Goal: Task Accomplishment & Management: Manage account settings

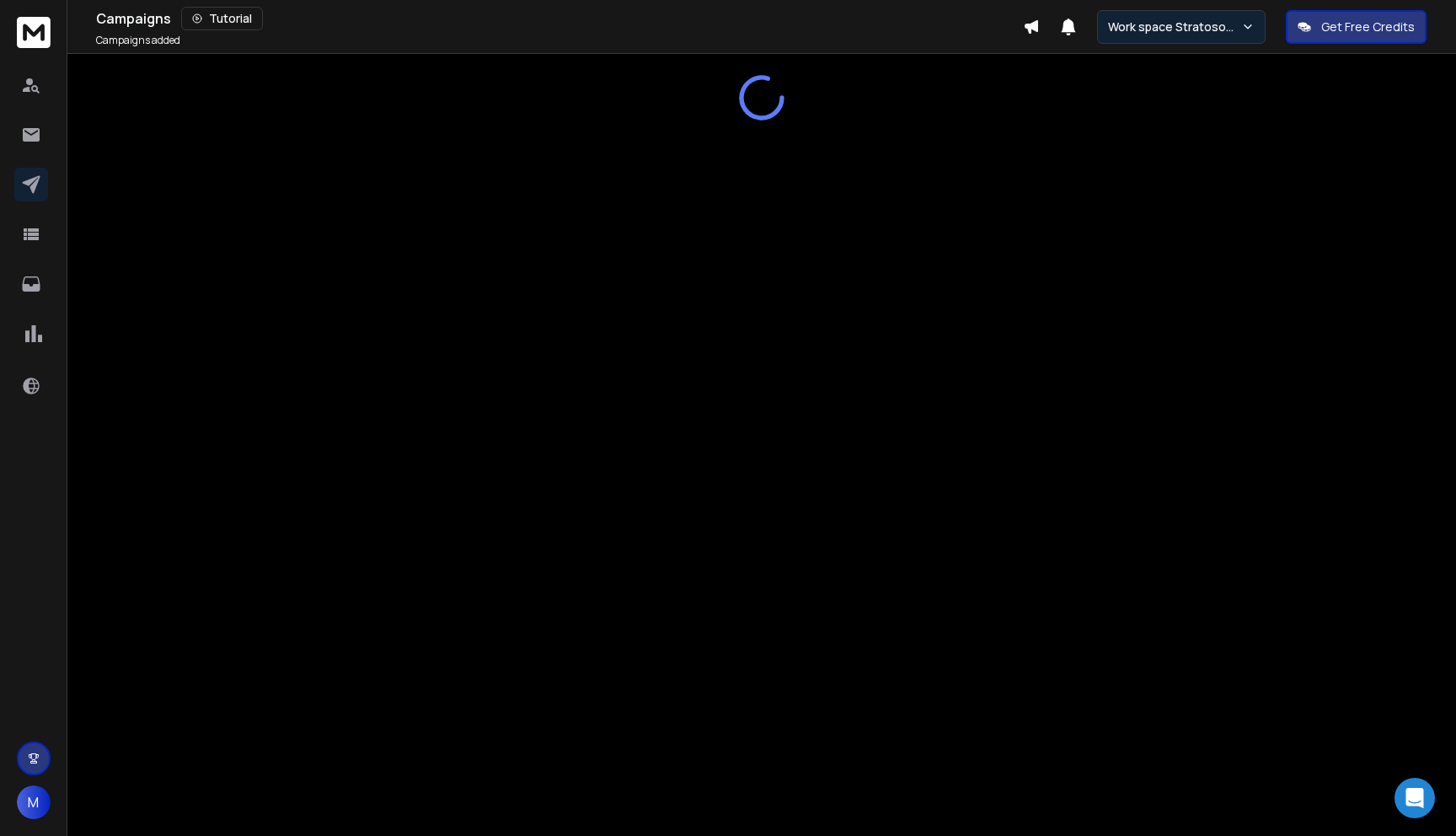
click at [1171, 26] on p "Work space Stratosoftware" at bounding box center [1174, 26] width 134 height 17
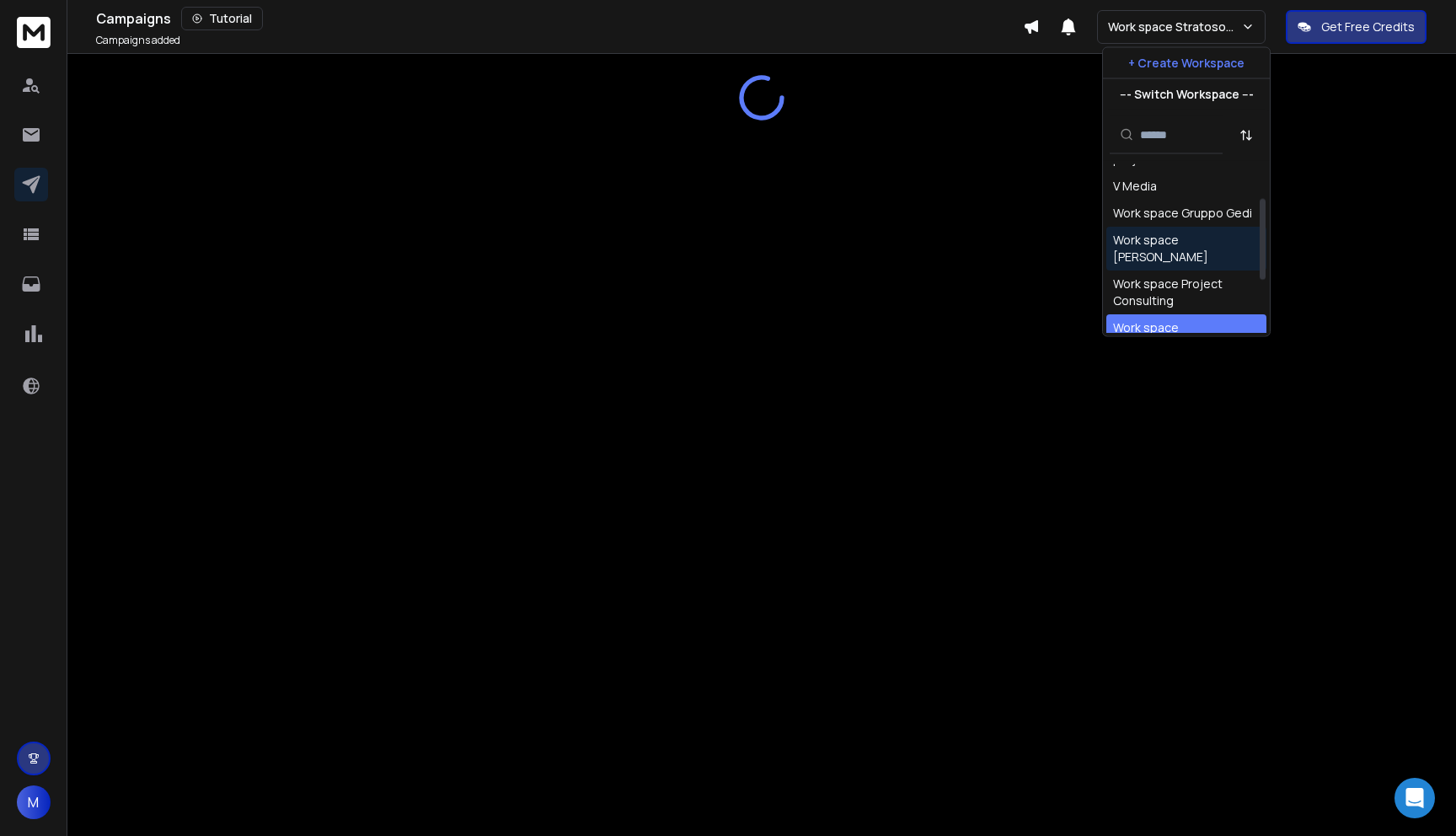
scroll to position [80, 0]
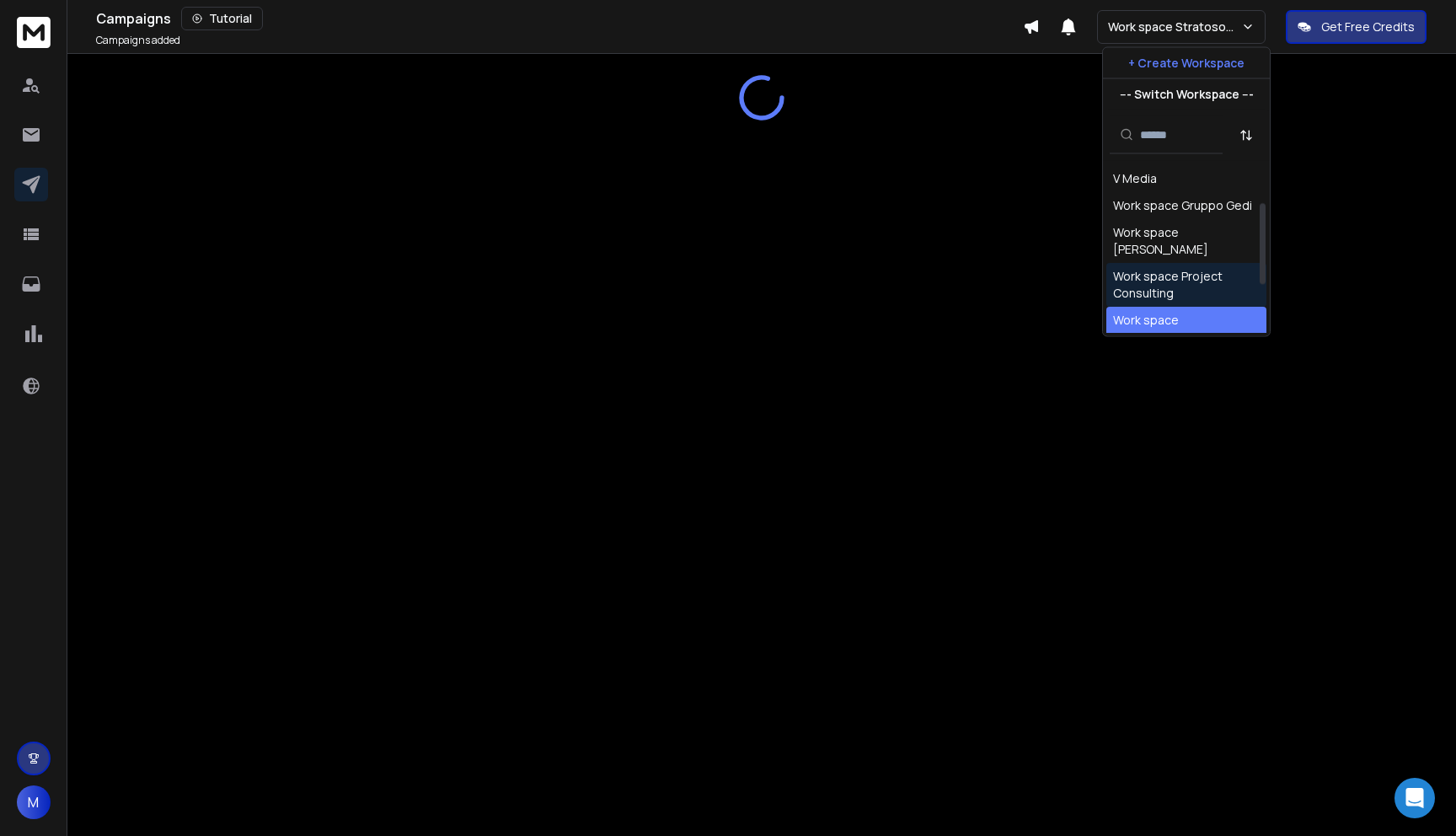
click at [1164, 268] on div "Work space Project Consulting" at bounding box center [1186, 284] width 147 height 34
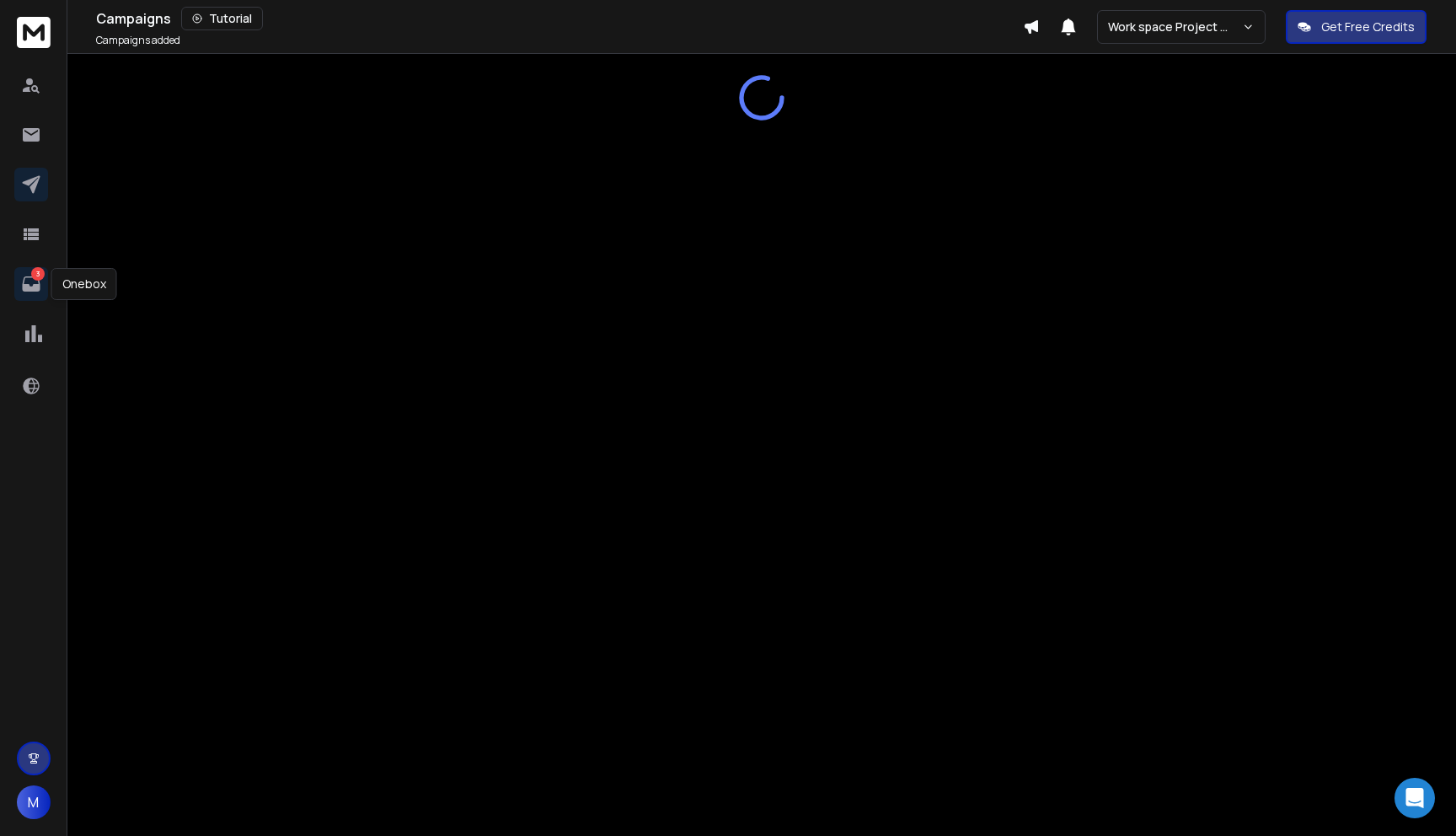
click at [37, 278] on p "3" at bounding box center [38, 273] width 13 height 13
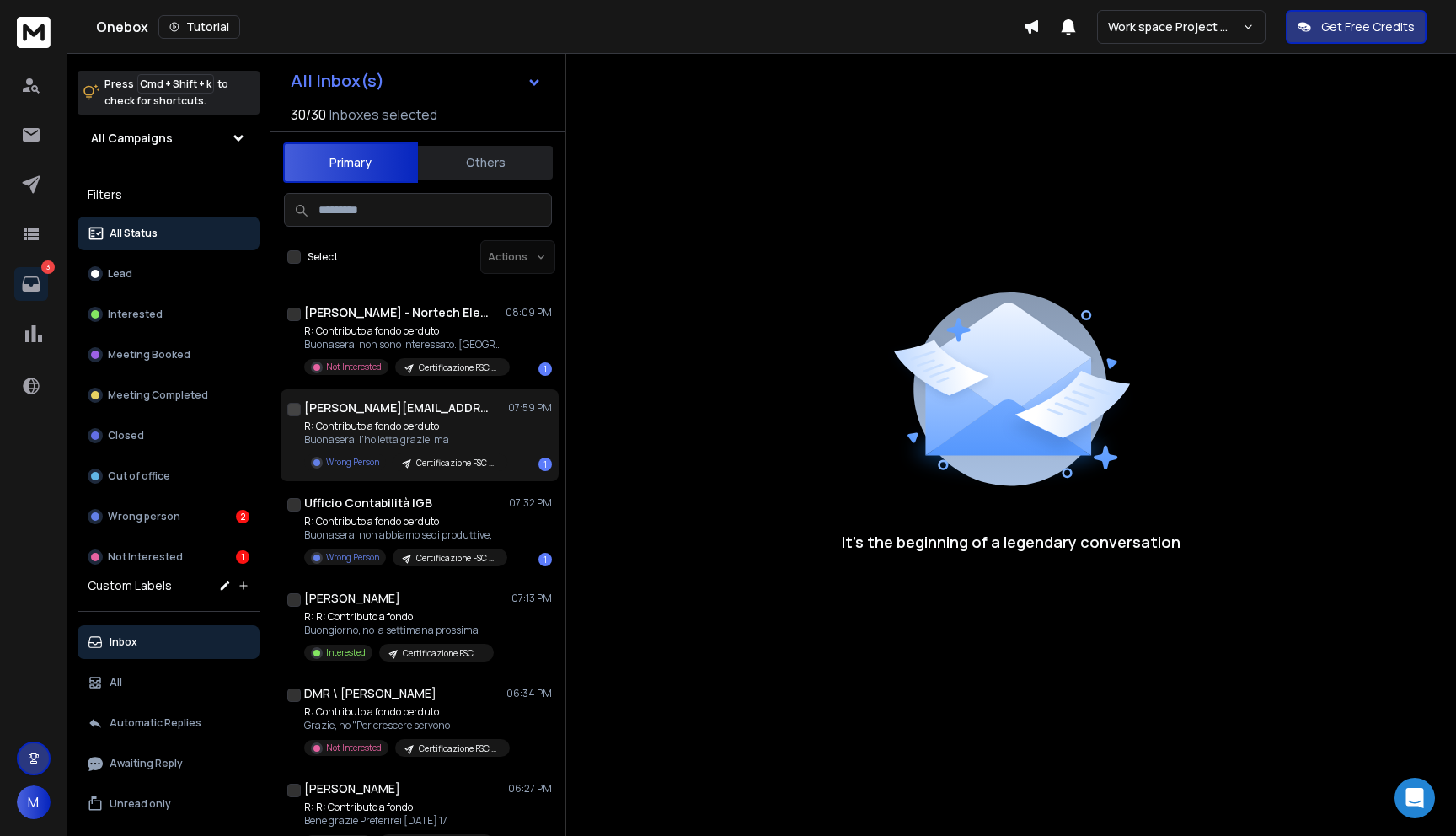
click at [433, 407] on h1 "dario.righetto@searpcb.it" at bounding box center [396, 408] width 185 height 17
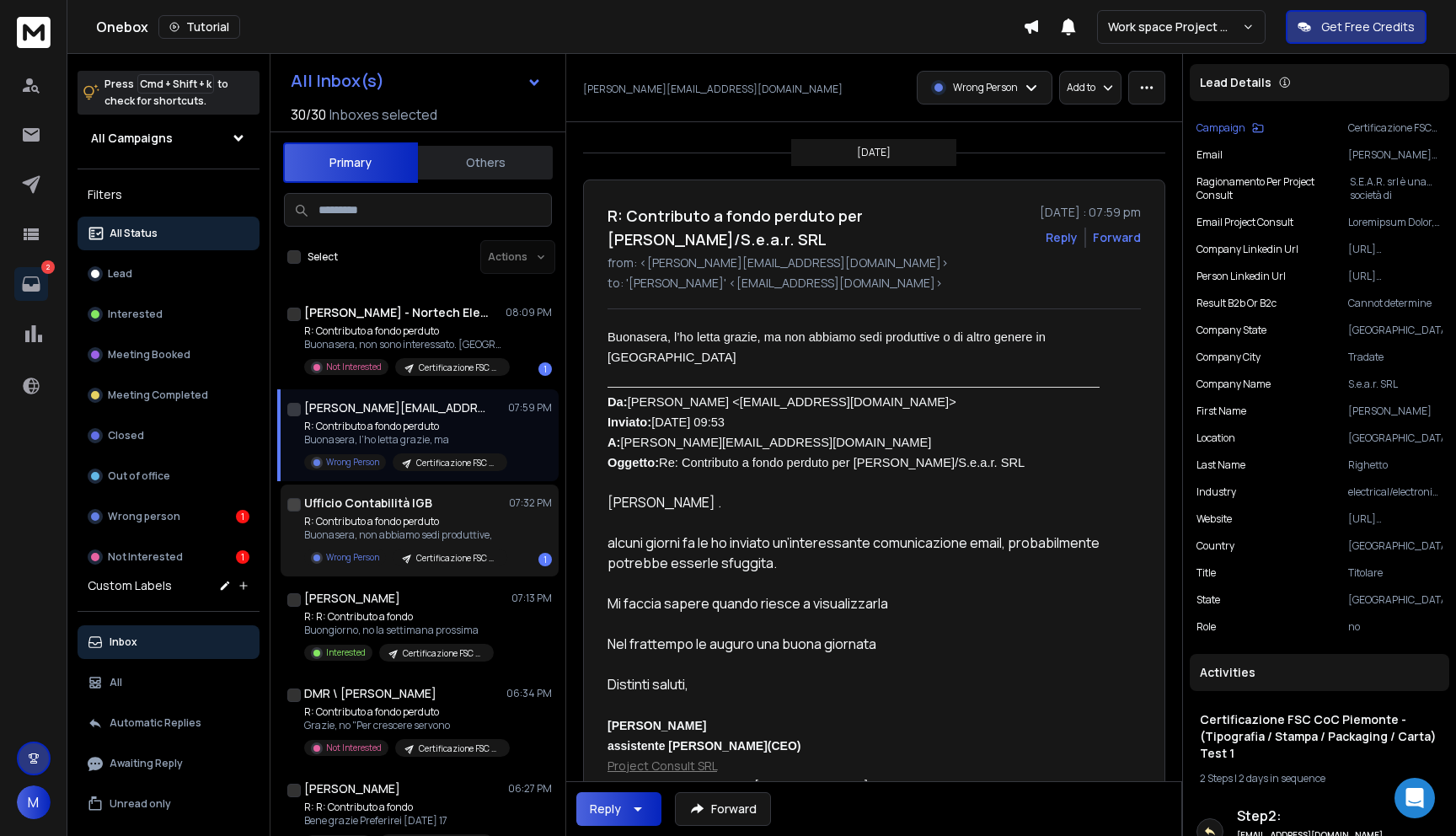
click at [499, 492] on div "Ufficio Contabilità IGB 07:32 PM R: Contributo a fondo perduto Buonasera, non a…" at bounding box center [419, 530] width 278 height 92
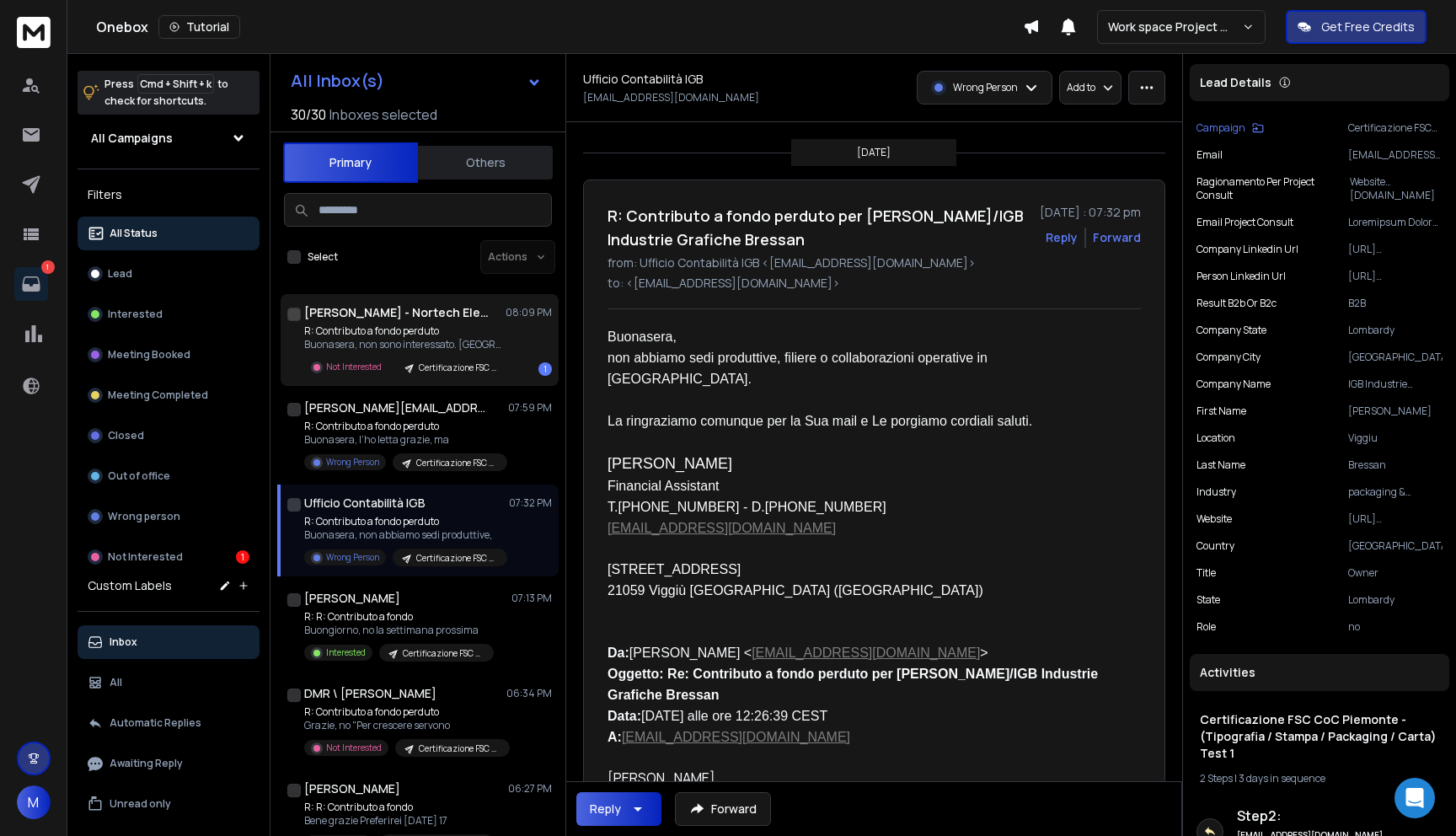
click at [473, 373] on p "Certificazione FSC CoC Piemonte -(Tipografia / Stampa / Packaging / Carta) Test…" at bounding box center [459, 367] width 81 height 12
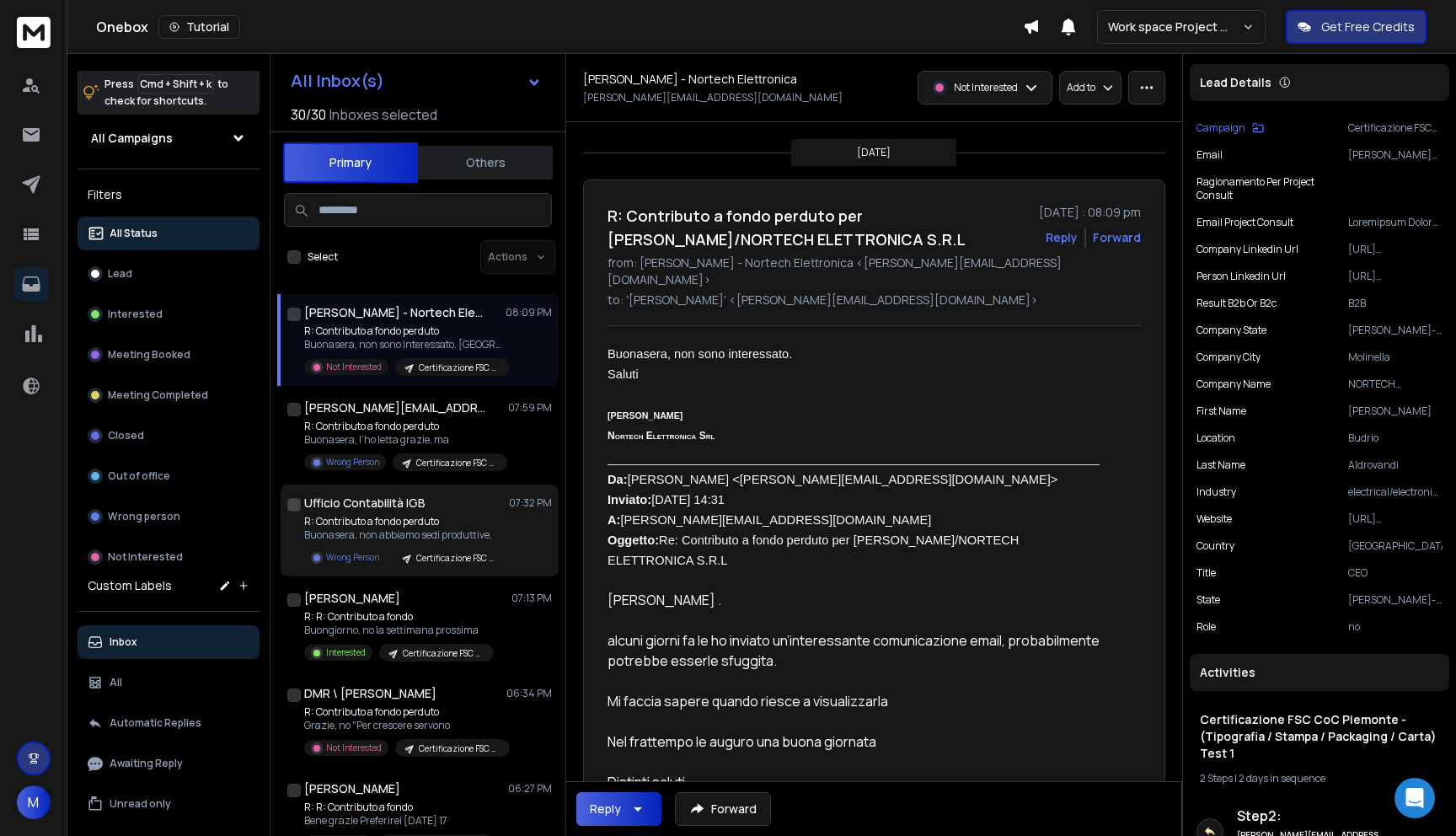
click at [410, 489] on div "Ufficio Contabilità IGB 07:32 PM R: Contributo a fondo perduto Buonasera, non a…" at bounding box center [419, 530] width 278 height 92
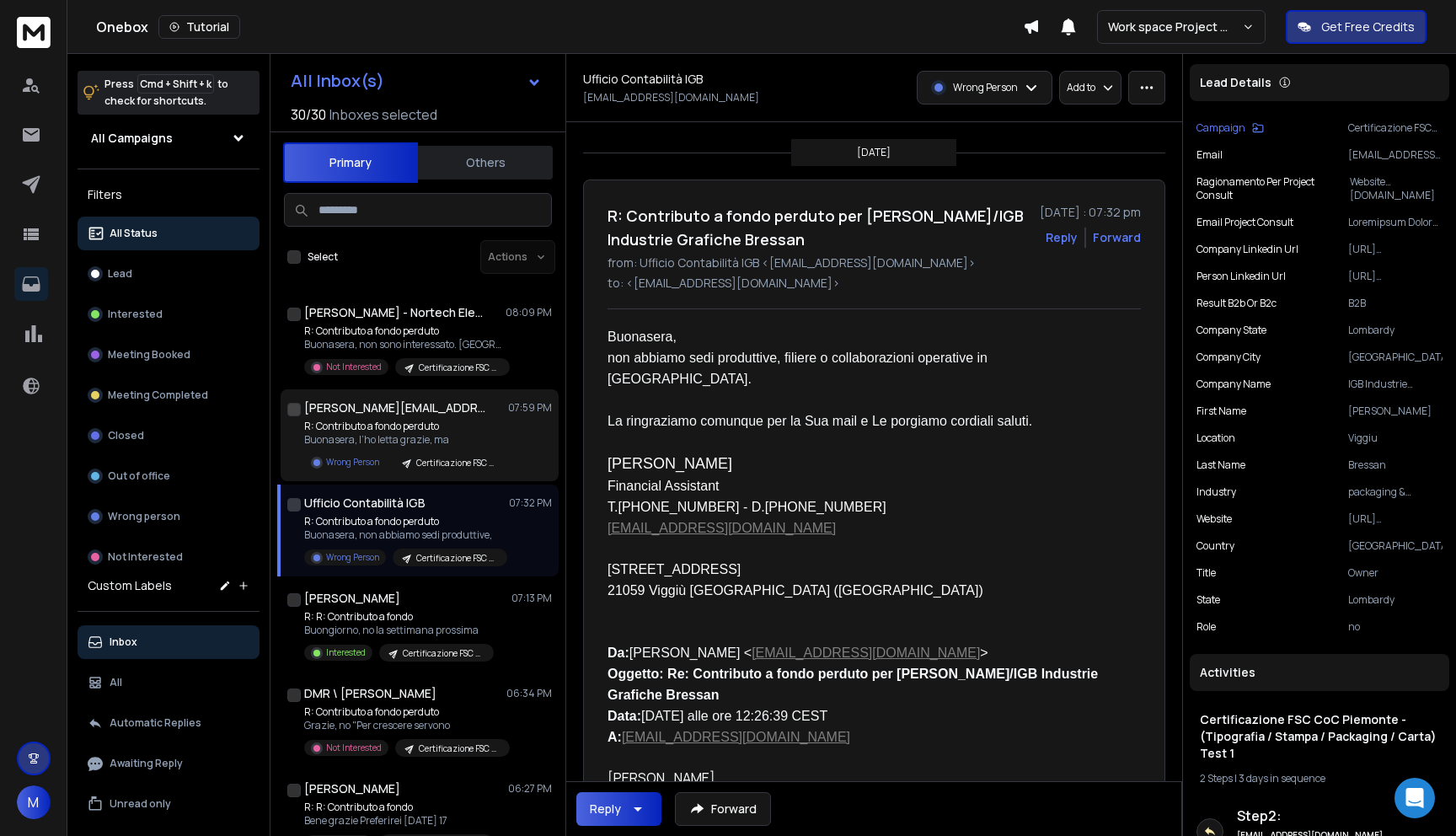
click at [402, 422] on p "R: Contributo a fondo perduto" at bounding box center [405, 426] width 203 height 13
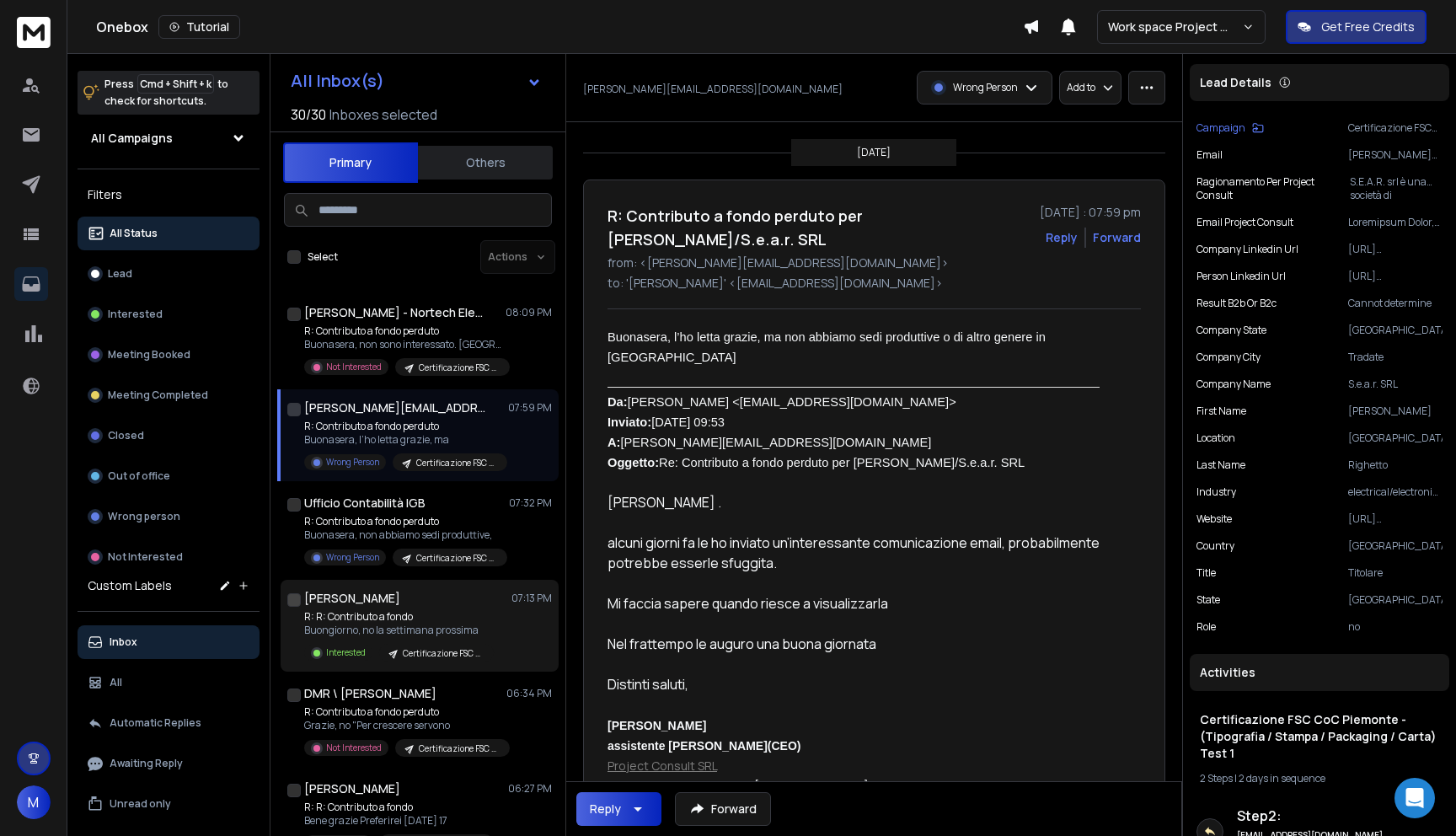
click at [432, 598] on div "Susanna Cane 07:13 PM" at bounding box center [428, 598] width 248 height 17
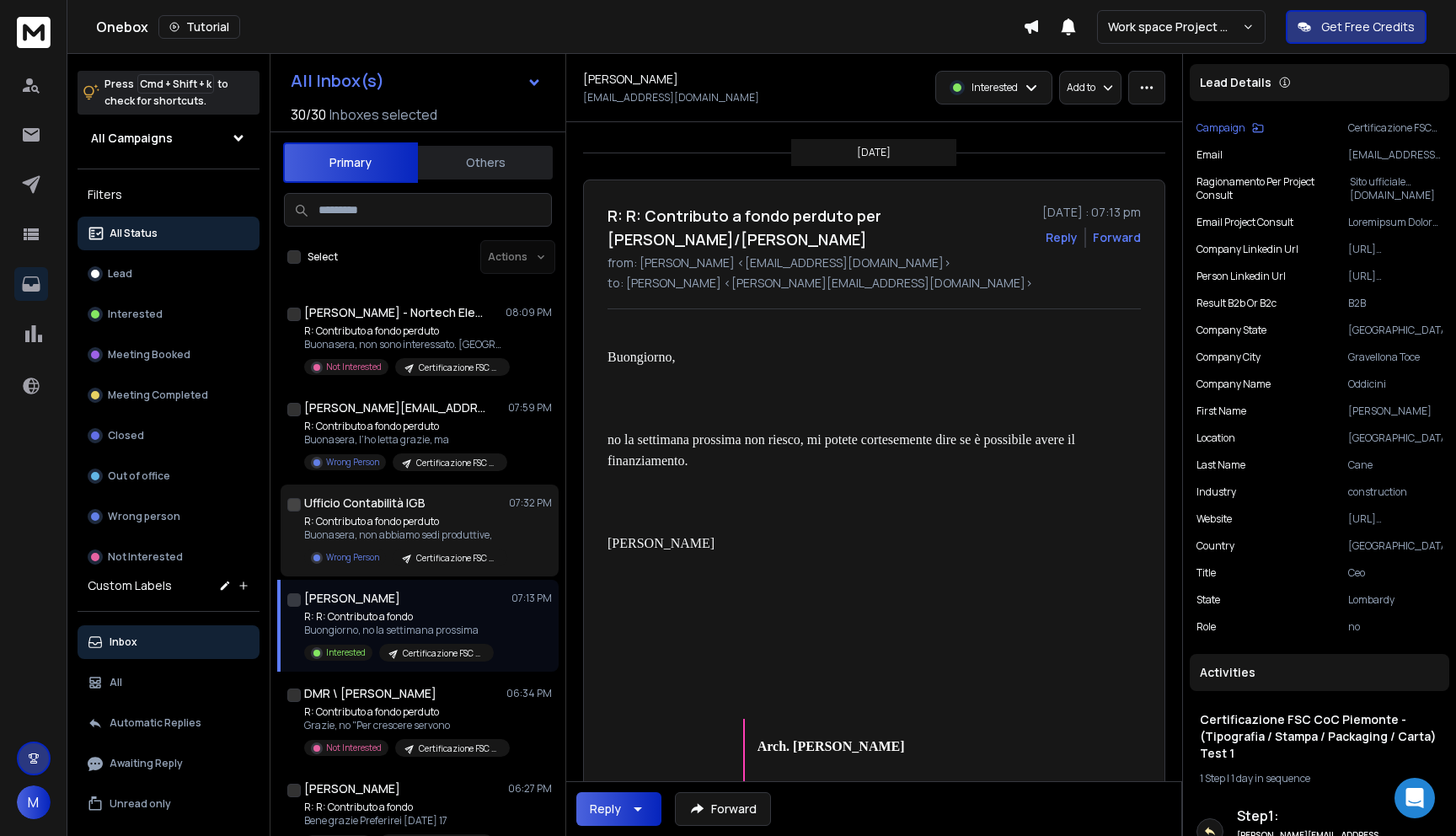
click at [424, 528] on p "Buonasera, non abbiamo sedi produttive," at bounding box center [405, 534] width 203 height 13
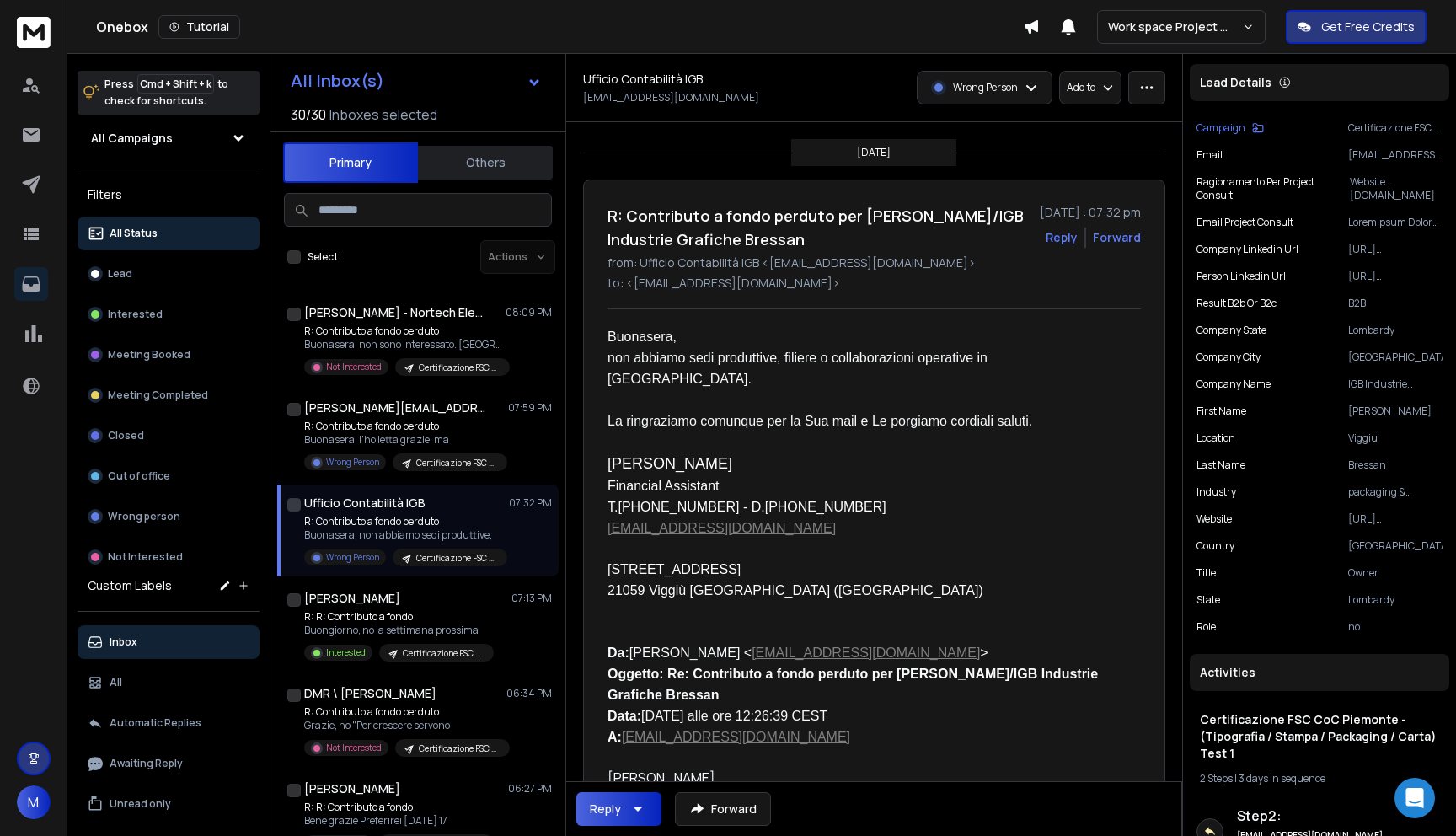
click at [459, 166] on button "Others" at bounding box center [485, 162] width 134 height 37
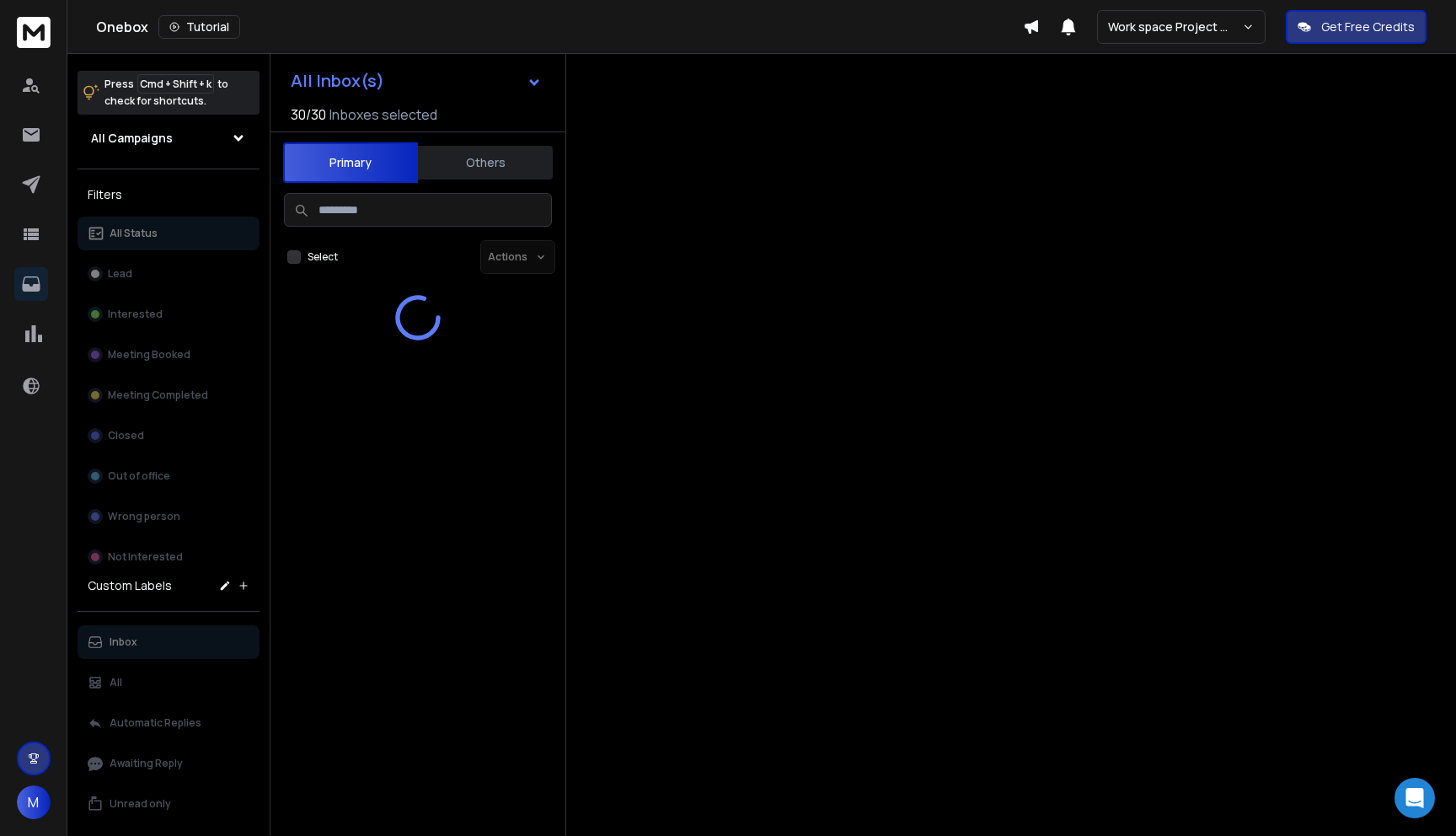
click at [367, 157] on button "Primary" at bounding box center [350, 162] width 134 height 40
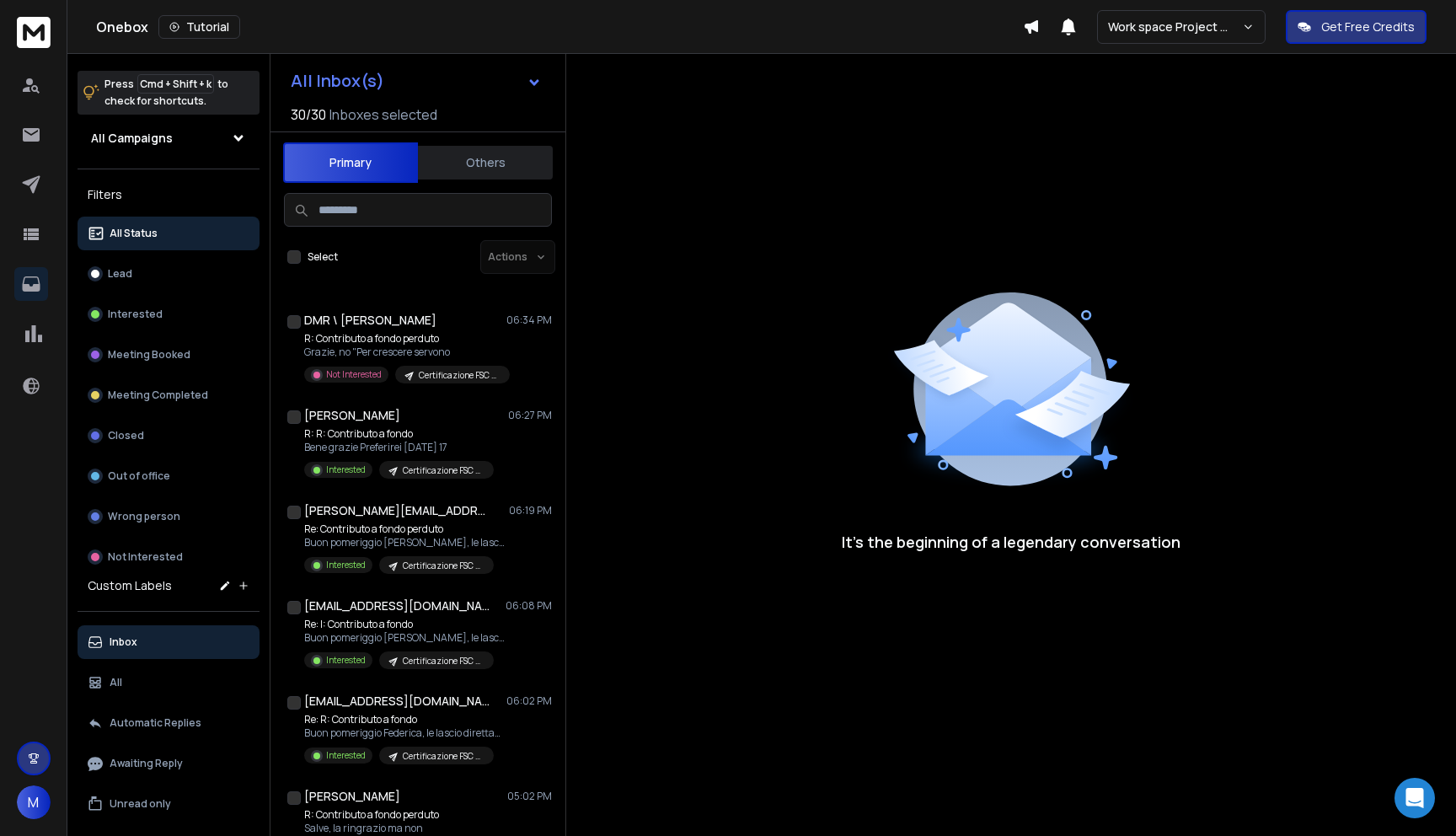
scroll to position [383, 0]
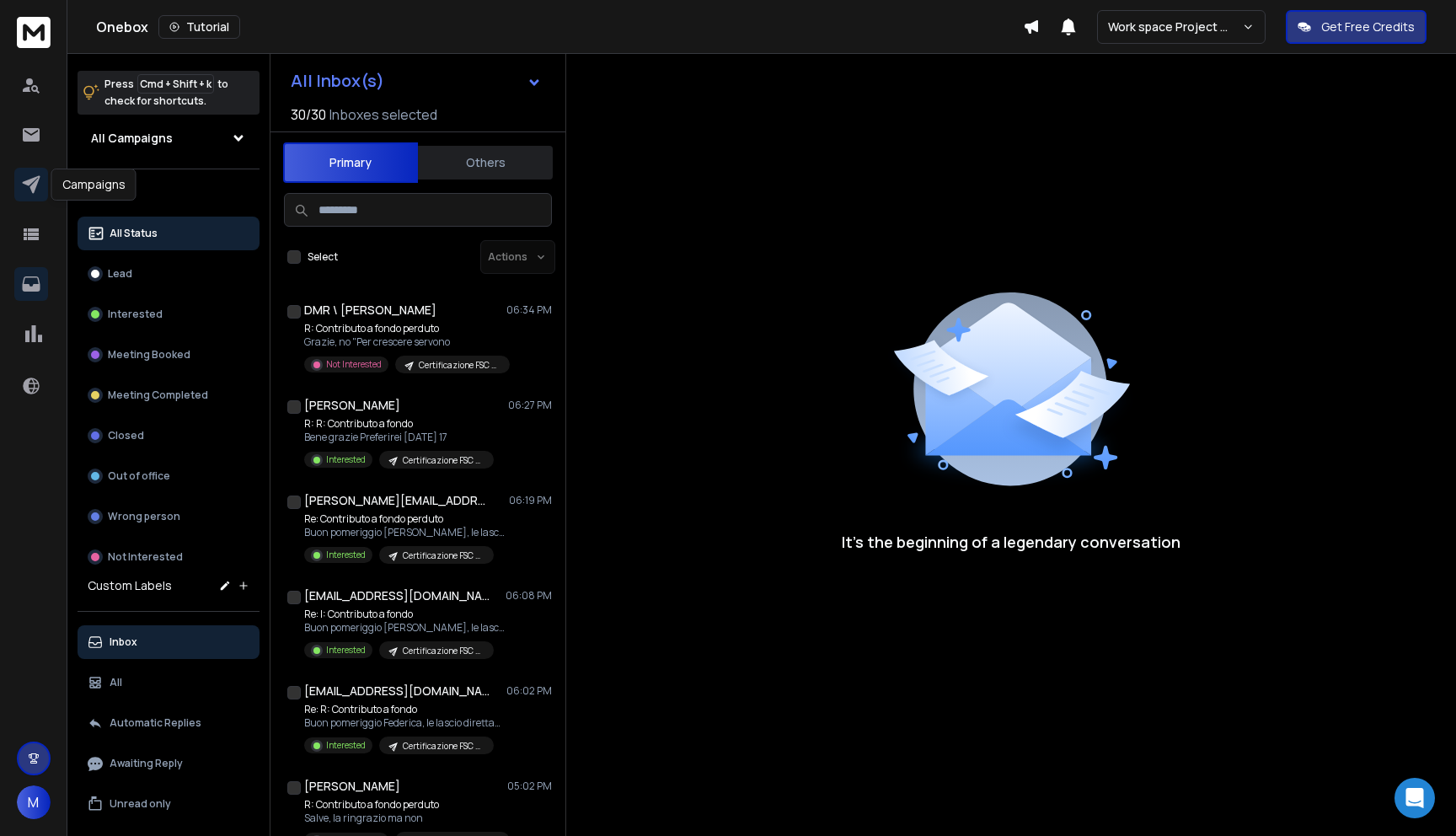
click at [40, 182] on icon at bounding box center [31, 184] width 20 height 20
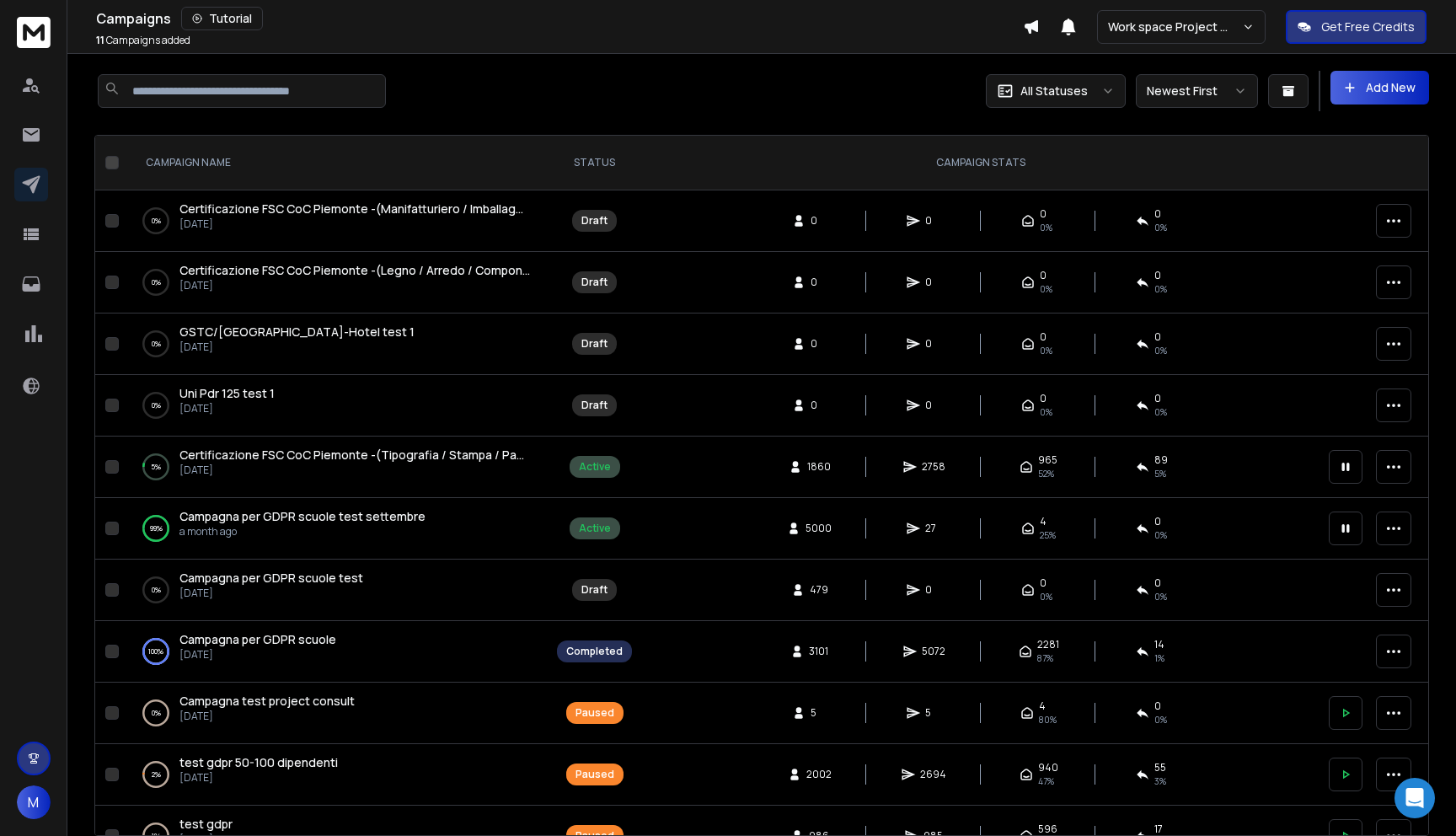
click at [399, 451] on span "Certificazione FSC CoC Piemonte -(Tipografia / Stampa / Packaging / Carta) Test…" at bounding box center [412, 455] width 464 height 16
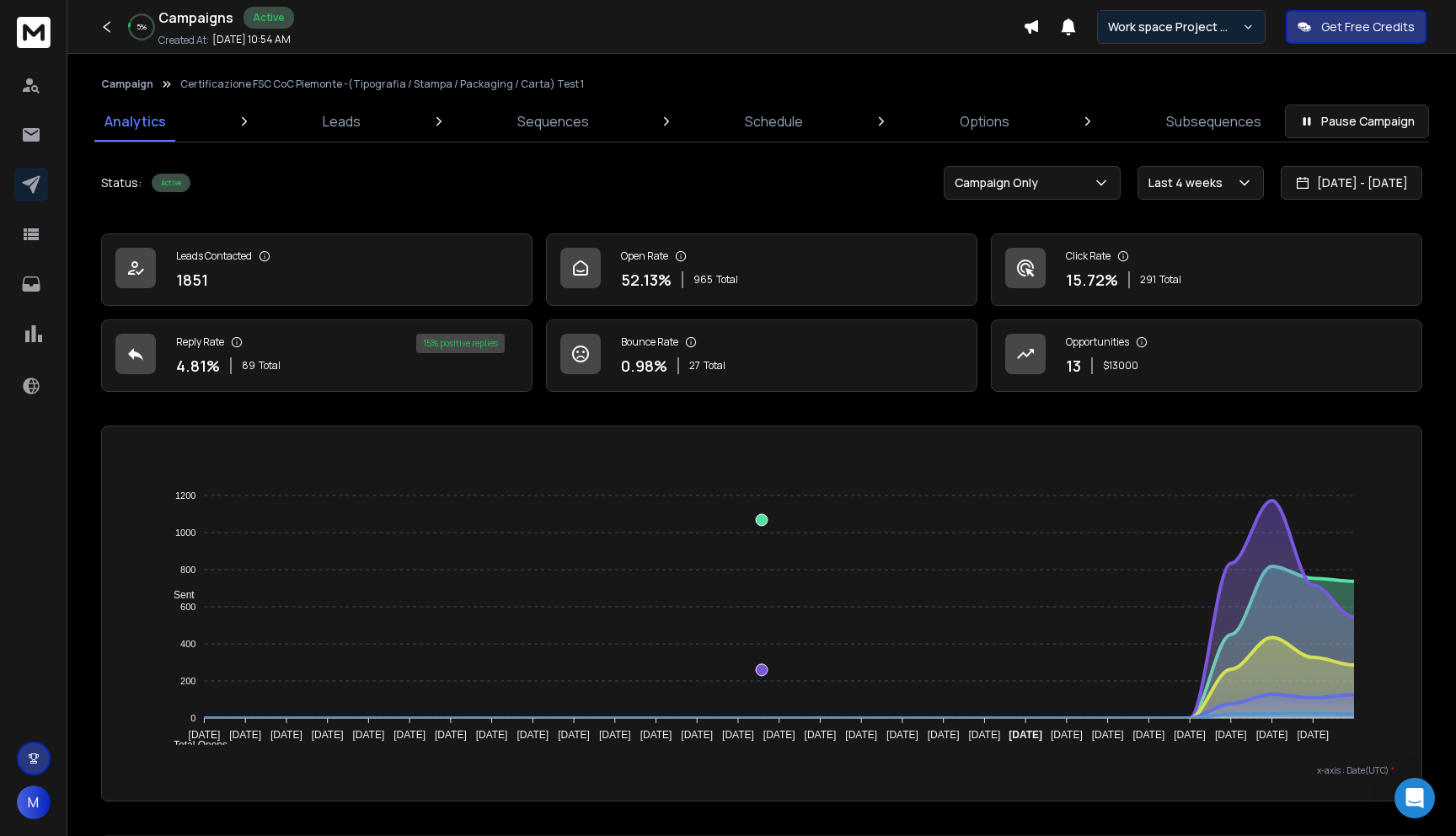
click at [1176, 18] on p "Work space Project Consulting" at bounding box center [1174, 26] width 134 height 17
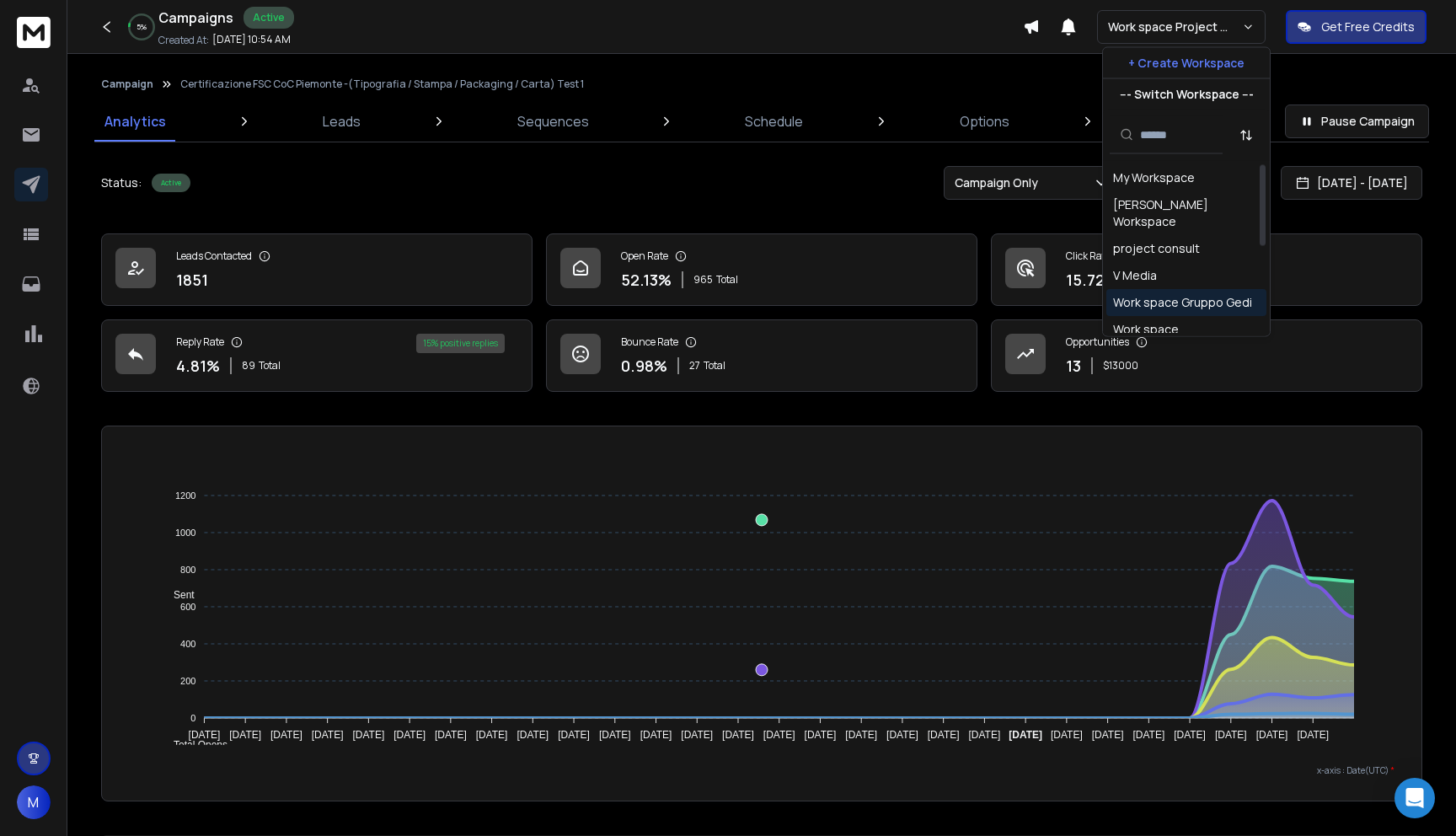
click at [1164, 289] on div "Work space Gruppo Gedi" at bounding box center [1185, 302] width 160 height 27
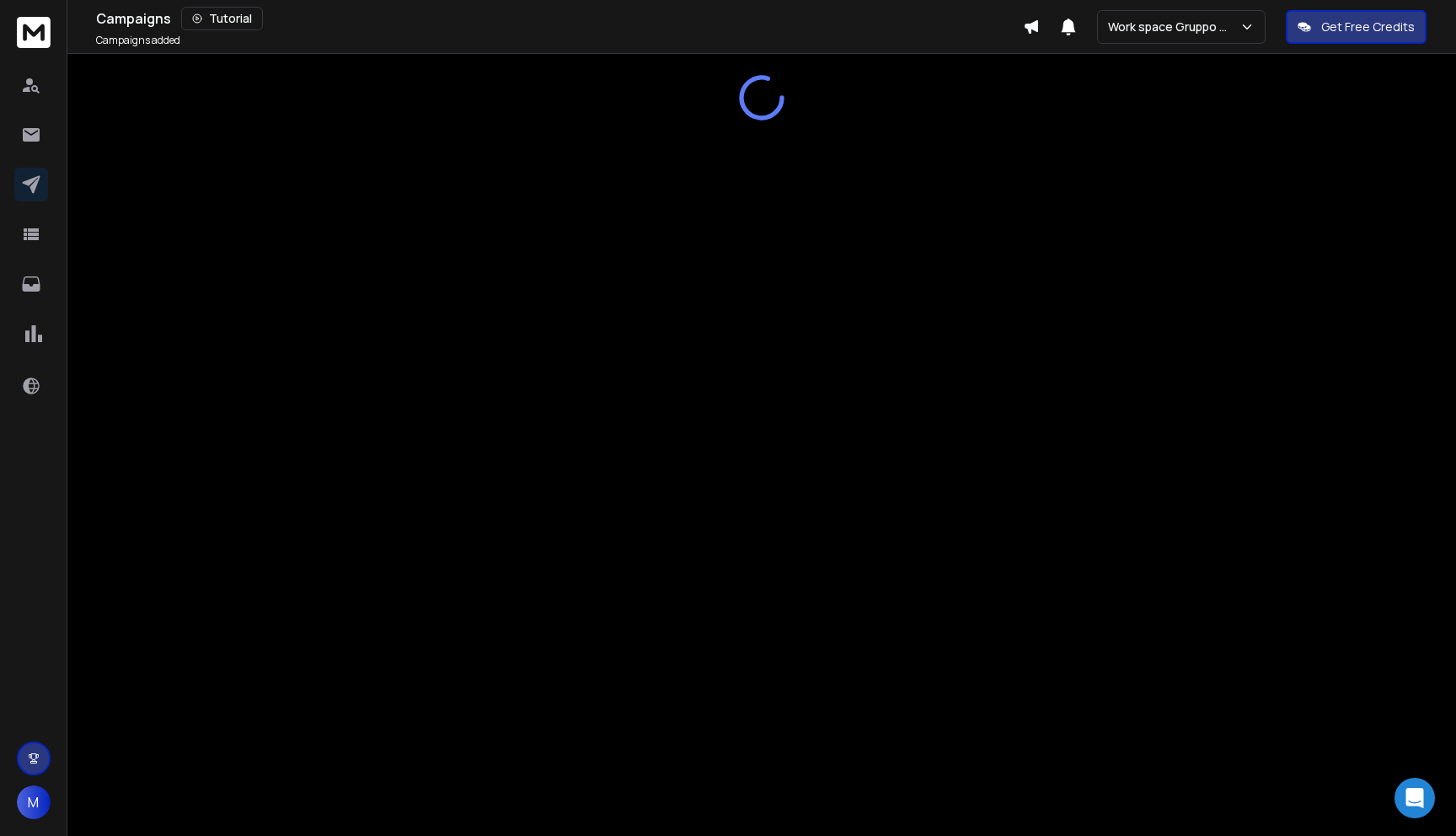
click at [1167, 29] on p "Work space Gruppo Gedi" at bounding box center [1173, 26] width 132 height 17
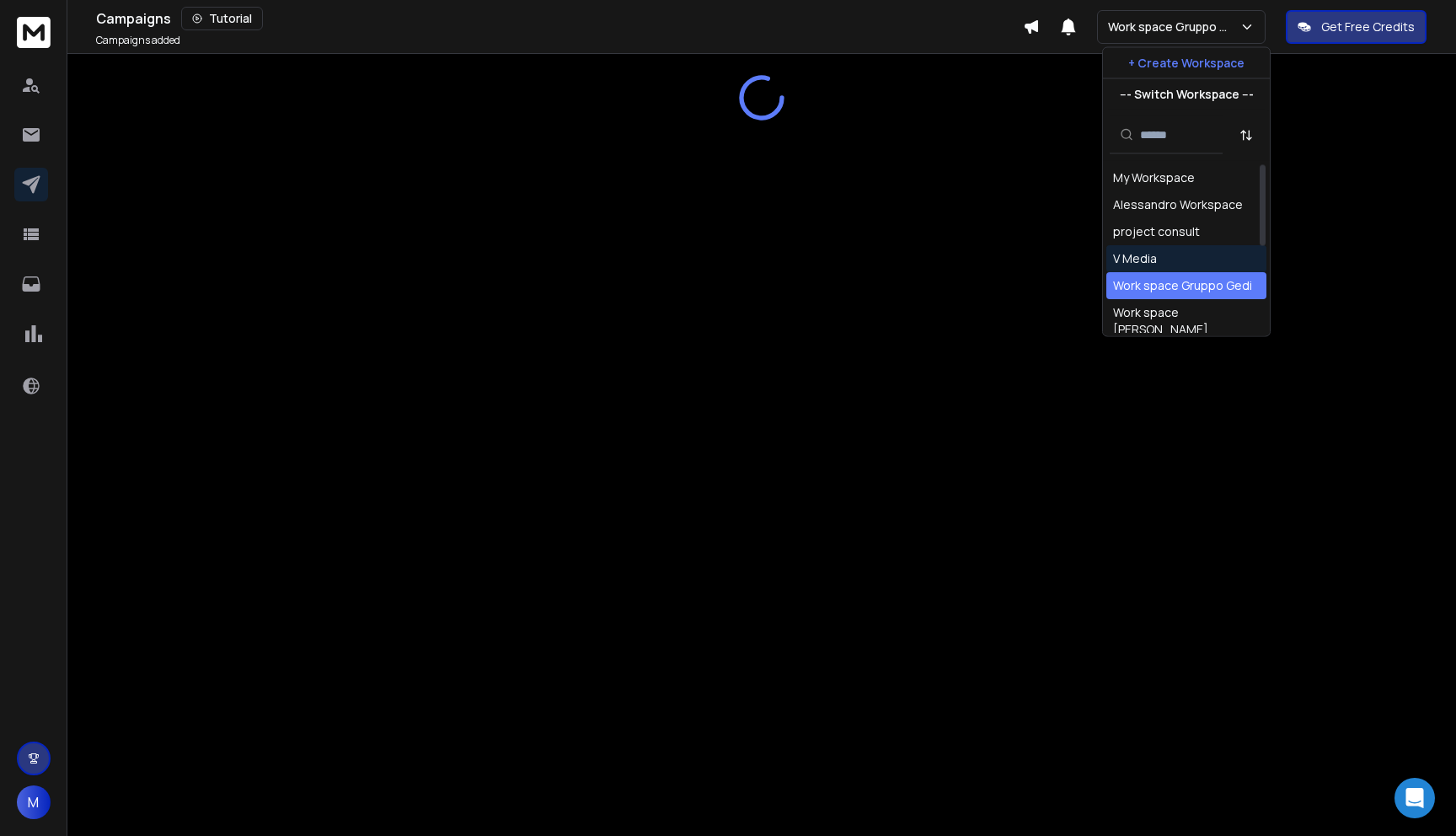
click at [1152, 252] on div "V Media" at bounding box center [1135, 258] width 44 height 17
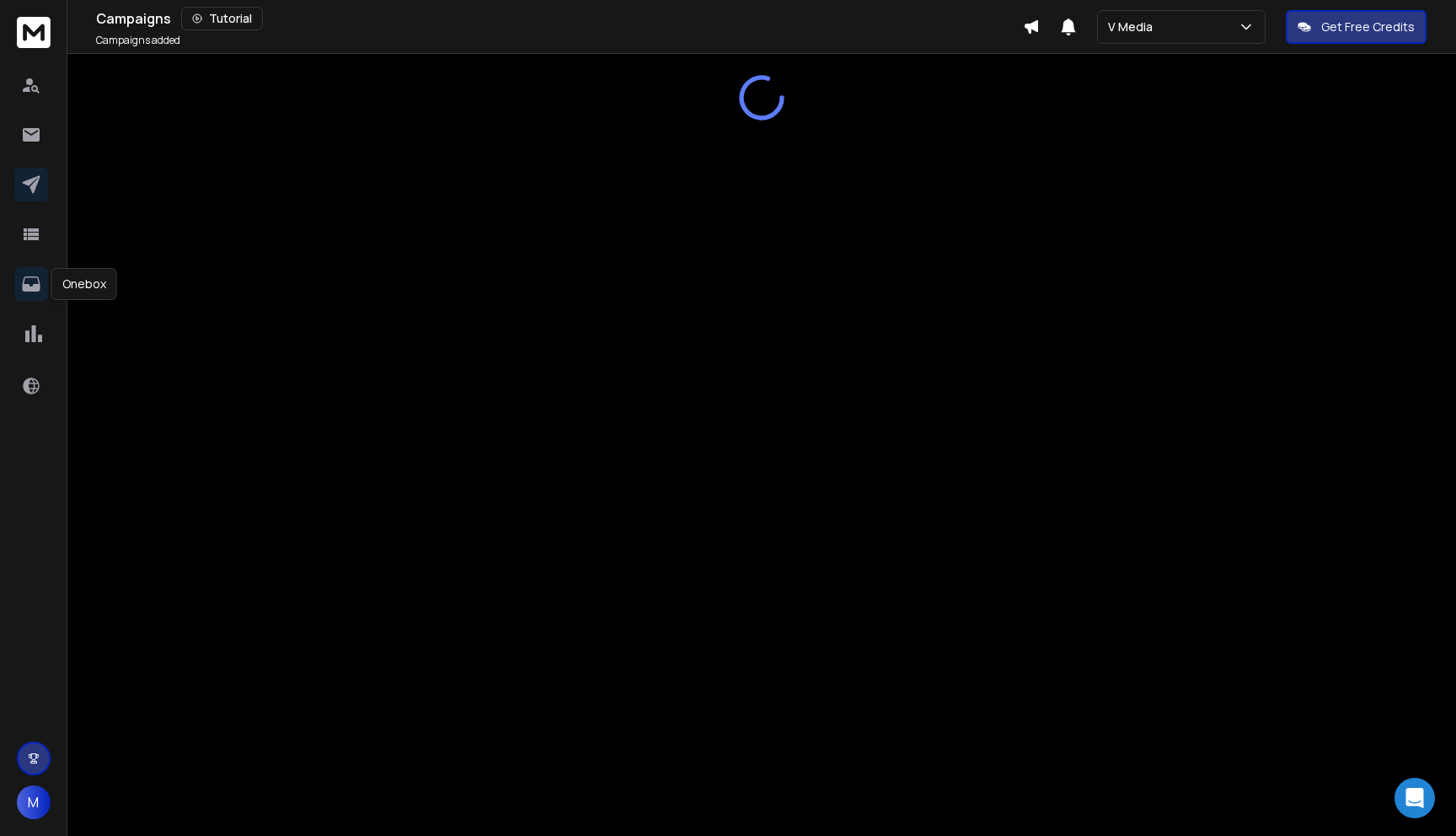
click at [36, 287] on icon at bounding box center [31, 284] width 17 height 15
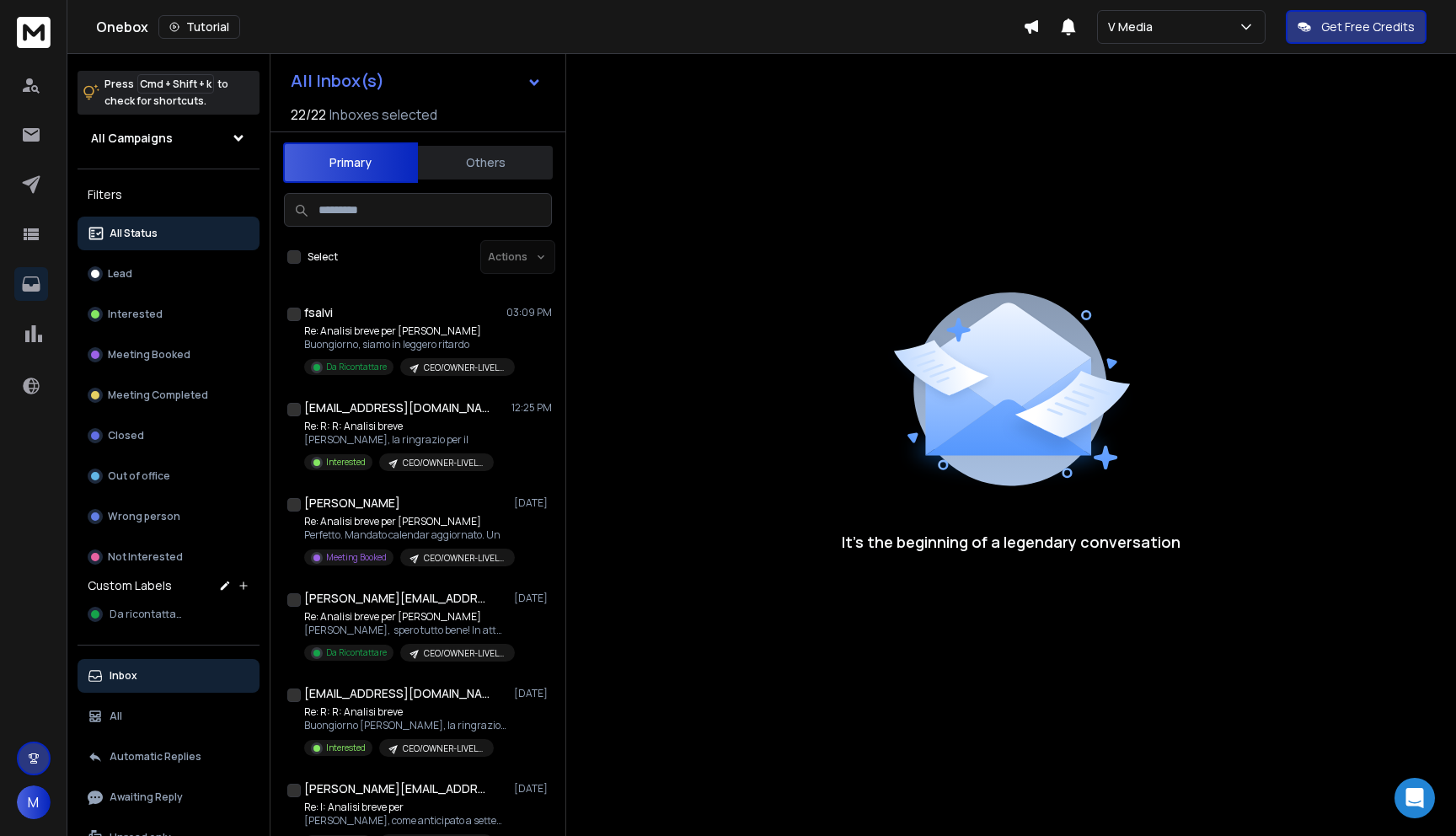
click at [483, 162] on button "Others" at bounding box center [485, 162] width 134 height 37
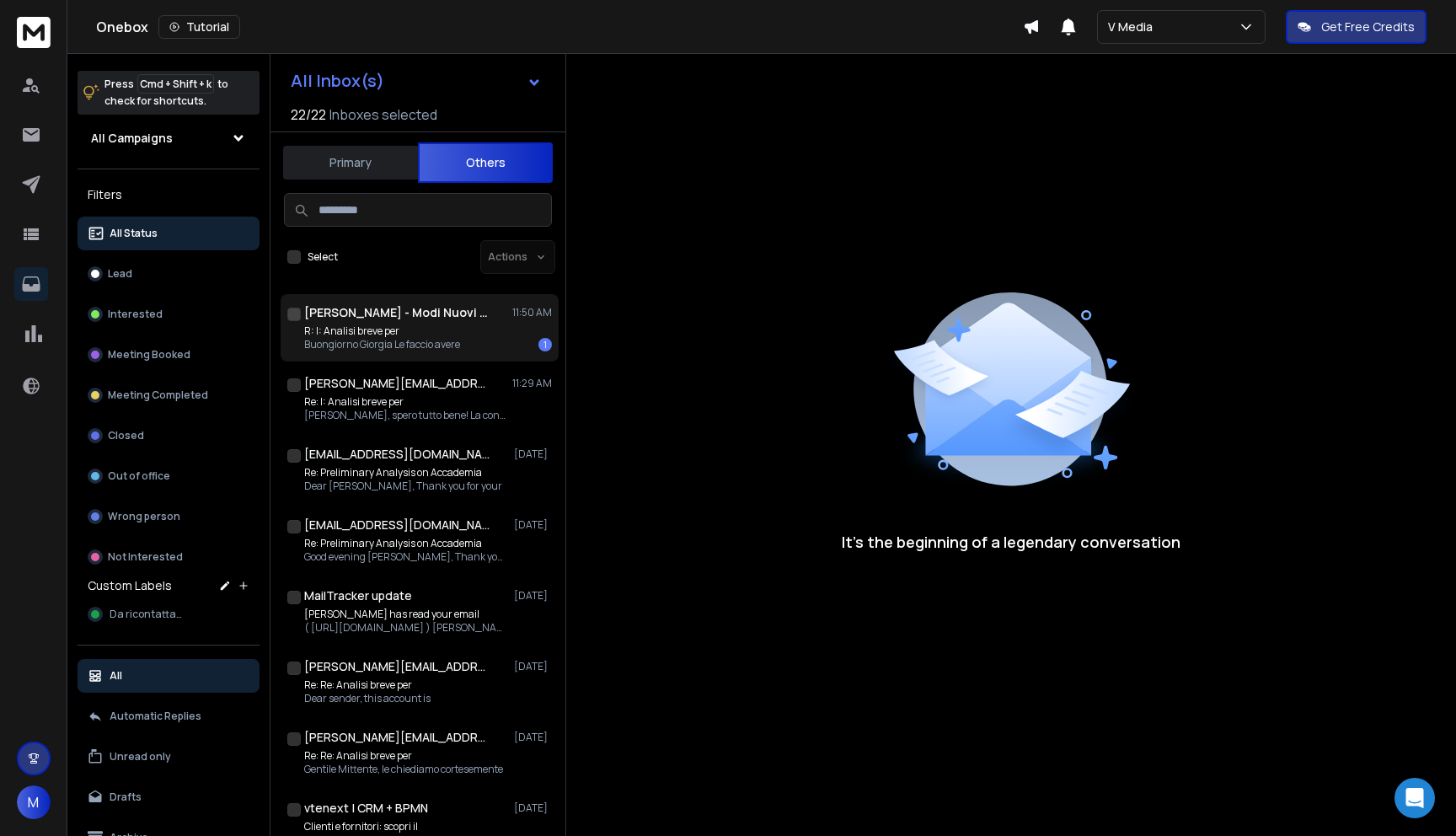
click at [378, 312] on h1 "[PERSON_NAME] - Modi Nuovi spa" at bounding box center [396, 312] width 185 height 17
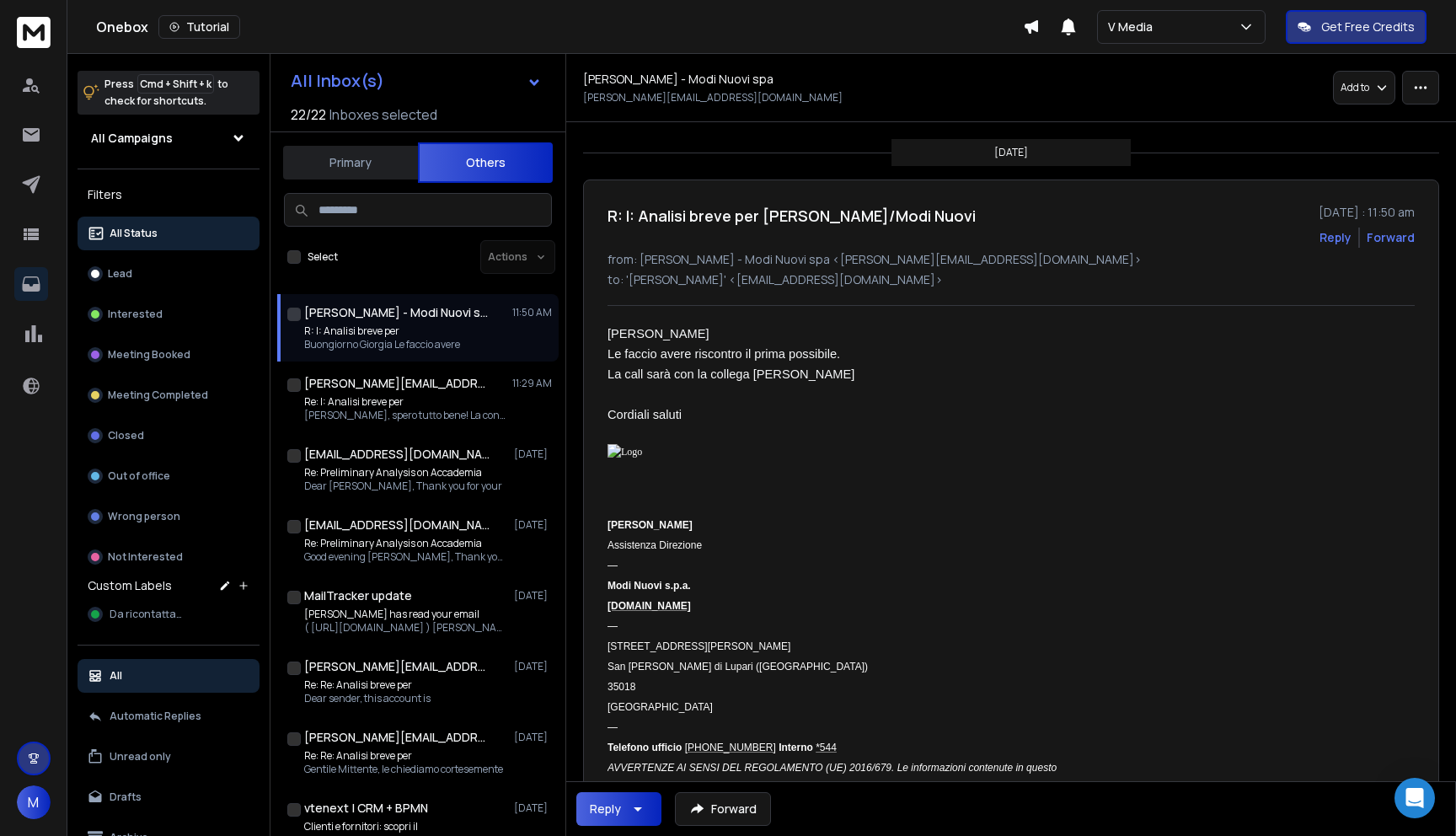
click at [365, 165] on button "Primary" at bounding box center [350, 162] width 134 height 37
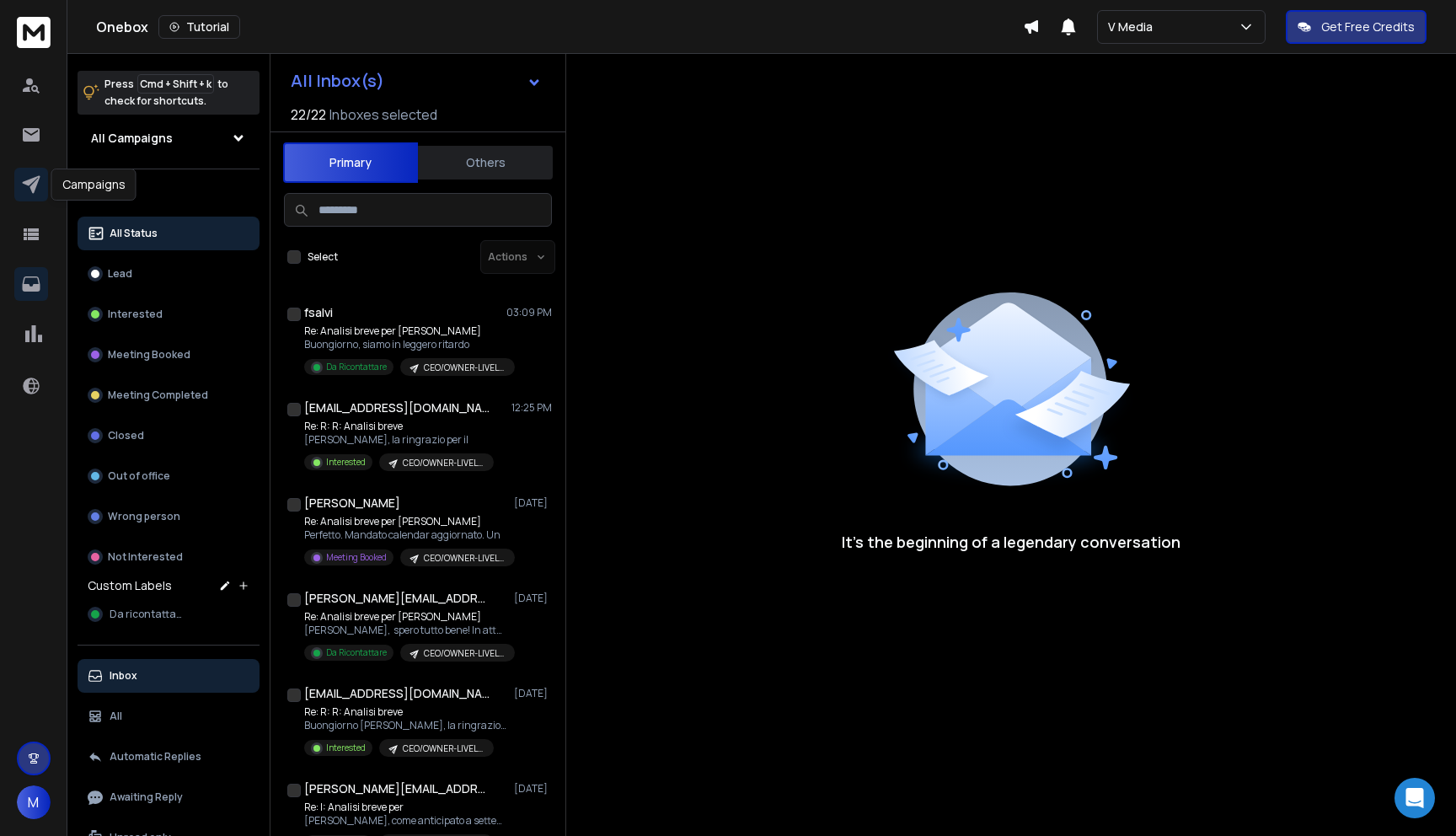
click at [40, 182] on icon at bounding box center [31, 184] width 20 height 20
